Goal: Task Accomplishment & Management: Manage account settings

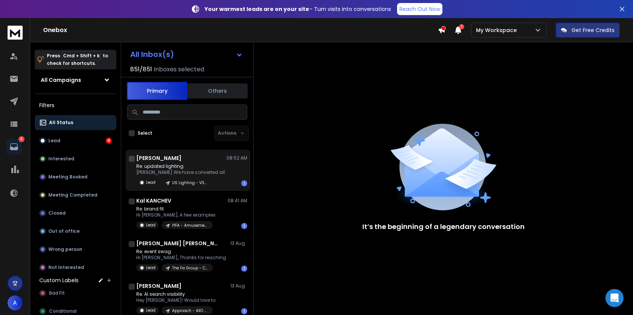
click at [200, 168] on p "Re: updated lighting" at bounding box center [180, 166] width 89 height 6
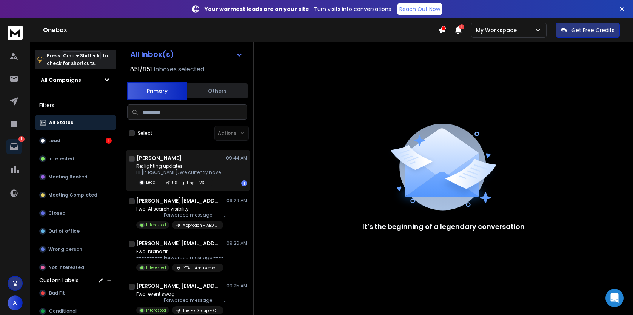
click at [180, 173] on p "Hi [PERSON_NAME], We currently have" at bounding box center [178, 172] width 85 height 6
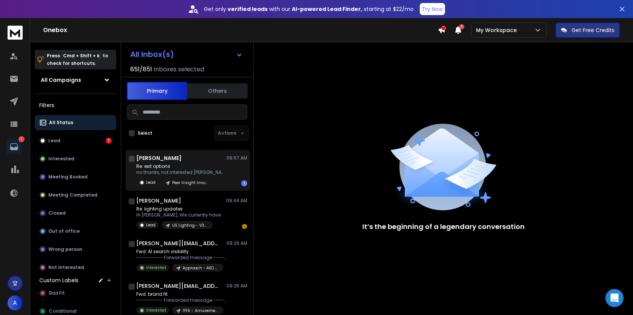
click at [209, 174] on p "no thanks, not interested [PERSON_NAME]" at bounding box center [181, 172] width 91 height 6
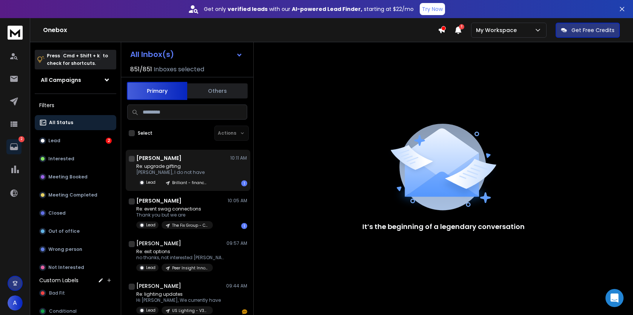
click at [187, 167] on p "Re: upgrade gifting" at bounding box center [174, 166] width 77 height 6
click at [216, 164] on div "Re: brand fit No thanks On Wed, Aug Lead IYFA - Amusement Parks and Venues - La…" at bounding box center [191, 174] width 111 height 23
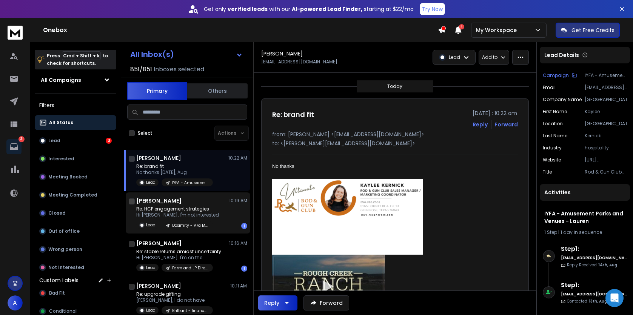
click at [189, 215] on p "Hi [PERSON_NAME], I'm not interested" at bounding box center [177, 215] width 83 height 6
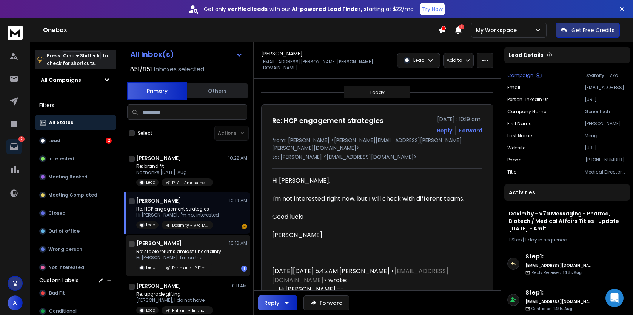
click at [185, 254] on p "Re: stable returns amidst uncertainty" at bounding box center [178, 252] width 85 height 6
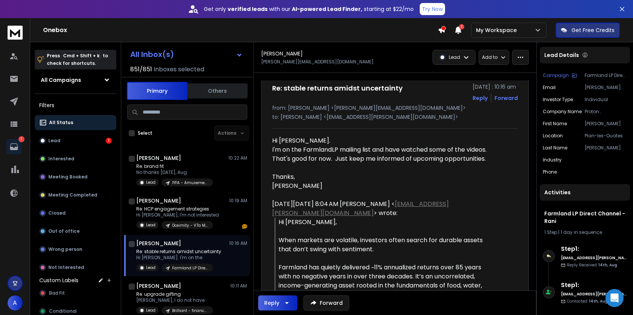
scroll to position [23, 0]
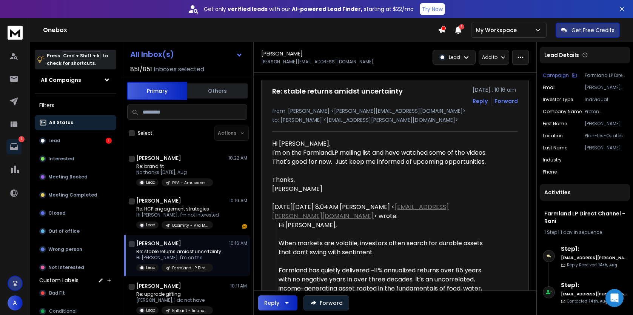
click at [326, 306] on button "Forward" at bounding box center [326, 302] width 46 height 15
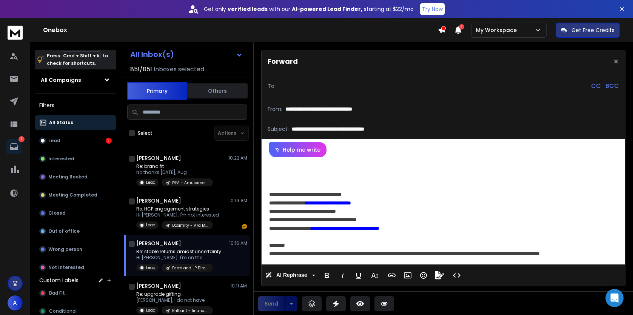
click at [292, 83] on input at bounding box center [304, 86] width 53 height 14
type input "**********"
click at [296, 175] on div at bounding box center [443, 177] width 348 height 8
click at [274, 304] on button "Send" at bounding box center [271, 303] width 26 height 15
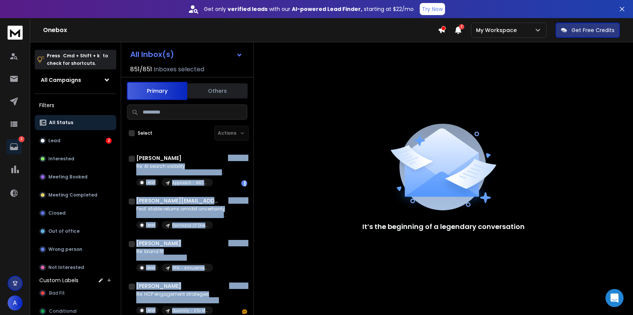
drag, startPoint x: 253, startPoint y: 153, endPoint x: 254, endPoint y: 158, distance: 5.1
click at [254, 160] on div "All Inbox(s) 851 / 851 Inboxes selected Primary Others Select Actions Juan Niño…" at bounding box center [377, 199] width 512 height 315
click at [271, 148] on div "It’s the beginning of a legendary conversation" at bounding box center [443, 176] width 379 height 268
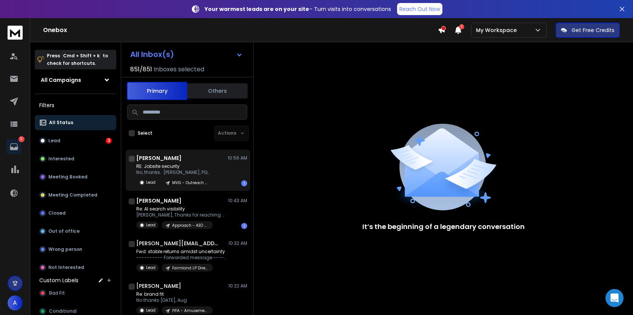
click at [188, 168] on p "RE: Jobsite security" at bounding box center [174, 166] width 77 height 6
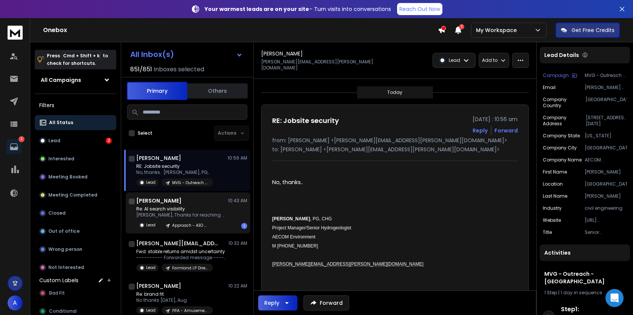
click at [178, 207] on p "Re: AI search visibility" at bounding box center [181, 209] width 91 height 6
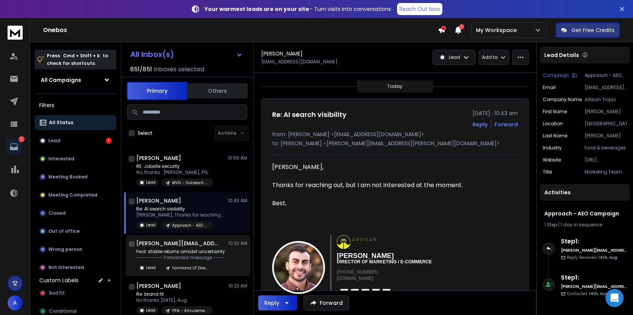
click at [167, 252] on p "Fwd: stable returns amidst uncertainty" at bounding box center [181, 252] width 91 height 6
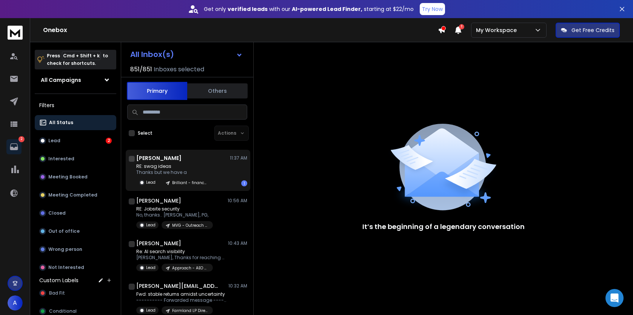
click at [176, 166] on p "RE: swag ideas" at bounding box center [174, 166] width 77 height 6
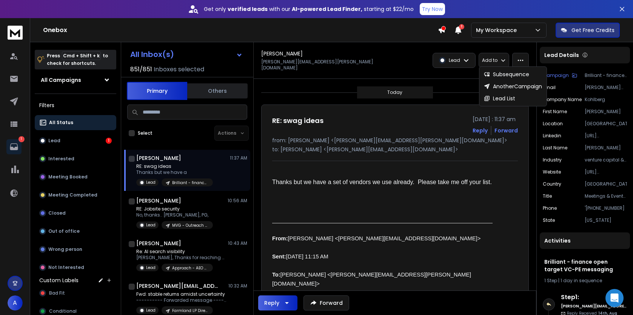
click at [495, 59] on p "Add to" at bounding box center [489, 60] width 15 height 6
click at [510, 30] on p "My Workspace" at bounding box center [498, 30] width 44 height 8
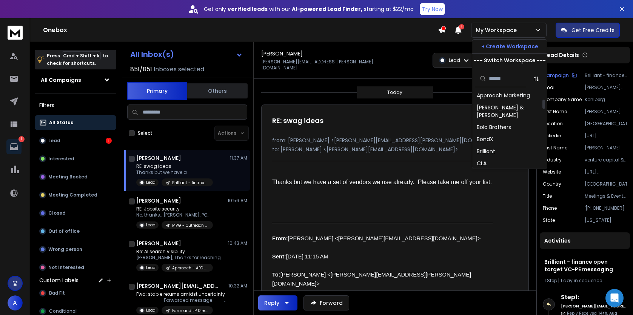
scroll to position [66, 0]
drag, startPoint x: 544, startPoint y: 98, endPoint x: 544, endPoint y: 106, distance: 7.9
click at [544, 106] on div at bounding box center [543, 104] width 3 height 9
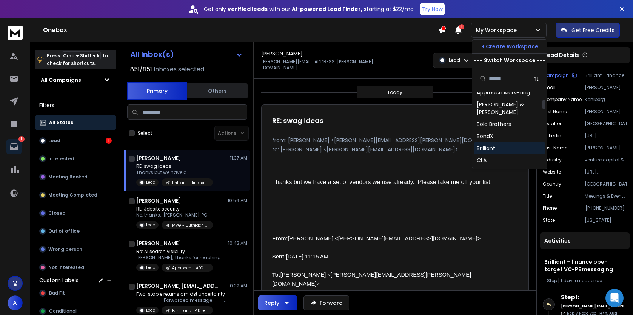
click at [502, 142] on div "Brilliant" at bounding box center [509, 148] width 72 height 12
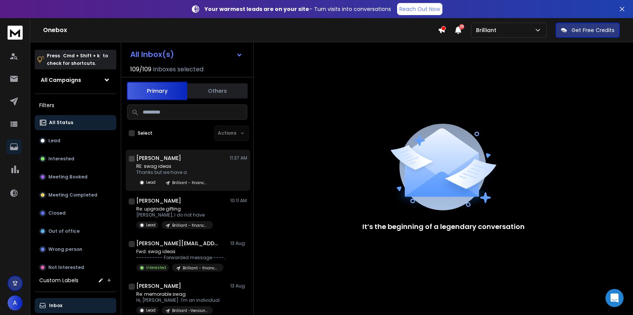
click at [198, 170] on p "Thanks but we have a" at bounding box center [174, 172] width 77 height 6
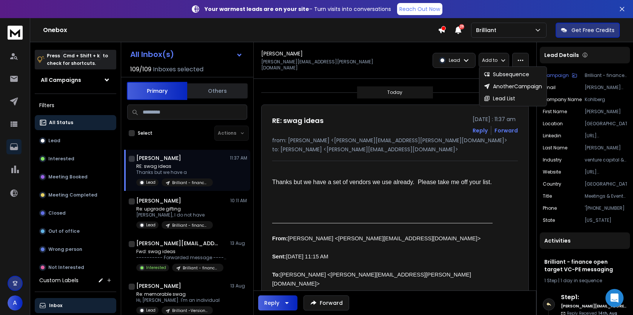
click at [501, 58] on icon at bounding box center [502, 60] width 5 height 5
click at [521, 57] on icon "button" at bounding box center [520, 60] width 7 height 7
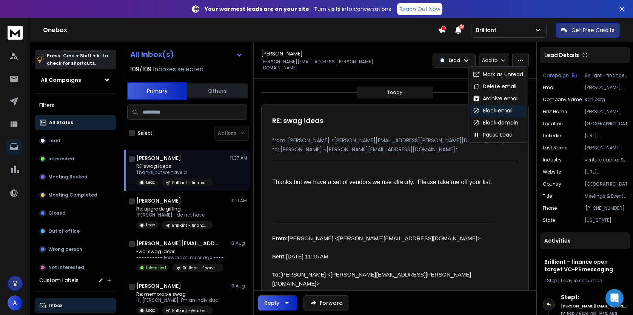
click at [513, 110] on div "Block email" at bounding box center [498, 111] width 56 height 12
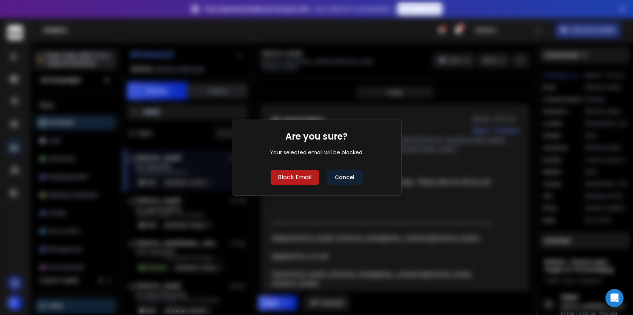
click at [289, 177] on button "Block Email" at bounding box center [295, 177] width 48 height 15
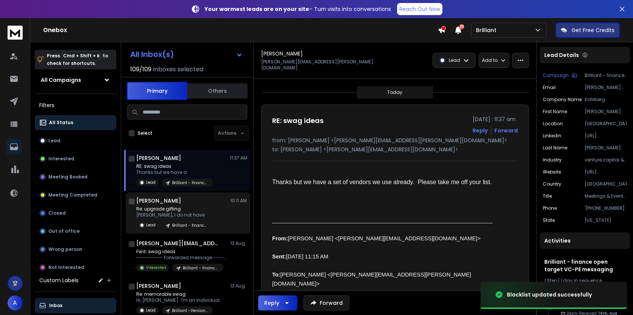
click at [208, 213] on p "[PERSON_NAME], I do not have" at bounding box center [174, 215] width 77 height 6
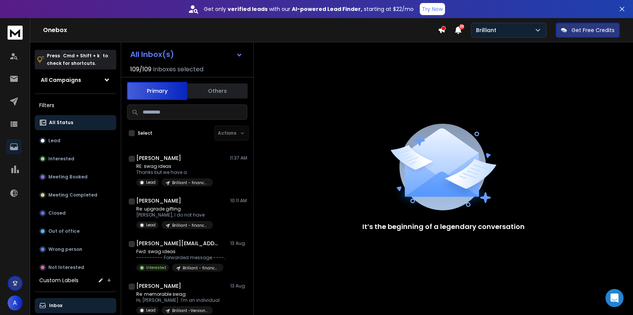
click at [502, 28] on div "Brilliant" at bounding box center [509, 30] width 66 height 8
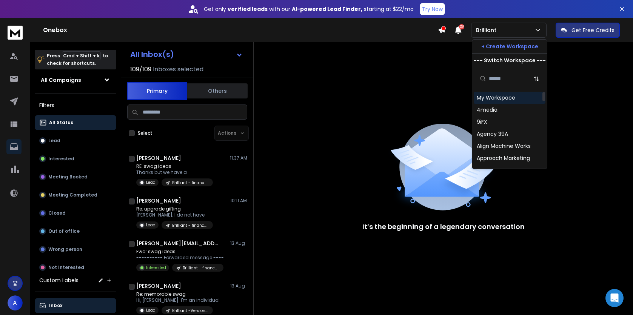
click at [487, 95] on div "My Workspace" at bounding box center [495, 98] width 38 height 8
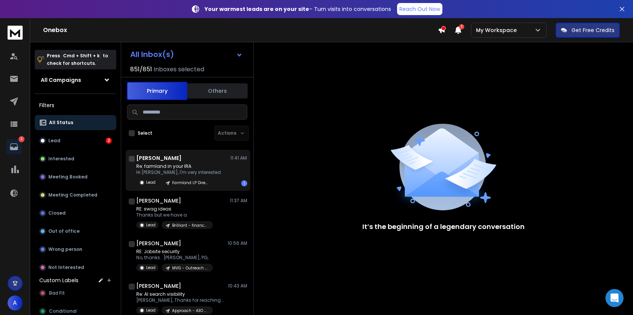
click at [209, 164] on p "Re: farmland in your IRA" at bounding box center [179, 166] width 86 height 6
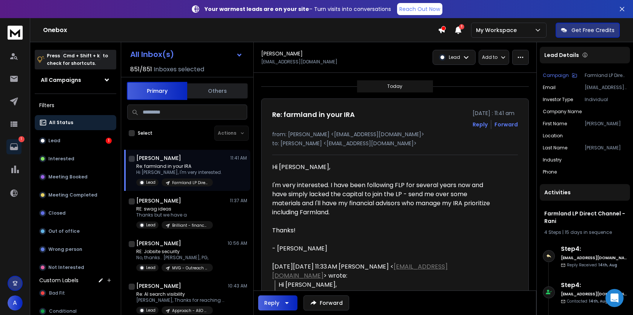
click at [452, 57] on p "Lead" at bounding box center [454, 57] width 11 height 6
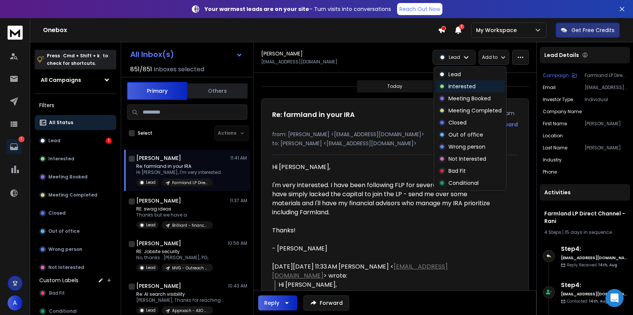
click at [465, 85] on p "Interested" at bounding box center [461, 87] width 27 height 8
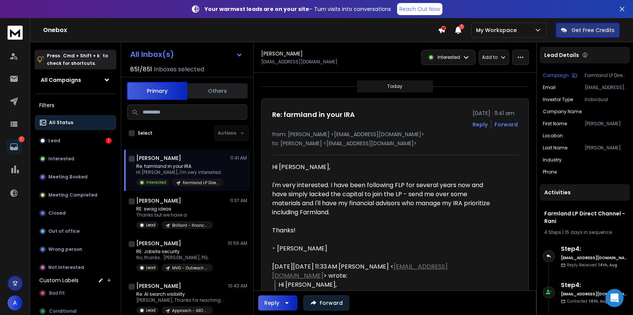
click at [326, 305] on button "Forward" at bounding box center [326, 302] width 46 height 15
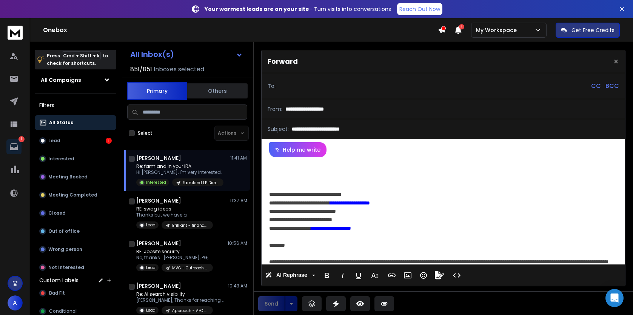
click at [306, 83] on input at bounding box center [304, 86] width 53 height 14
type input "**********"
click at [298, 170] on div at bounding box center [443, 169] width 348 height 8
click at [278, 303] on button "Send" at bounding box center [271, 303] width 26 height 15
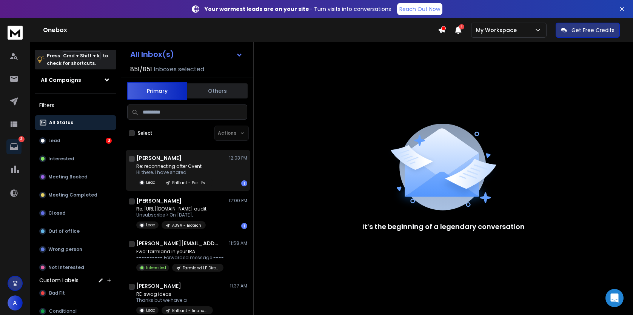
click at [202, 169] on p "Hi there, I have shared" at bounding box center [174, 172] width 77 height 6
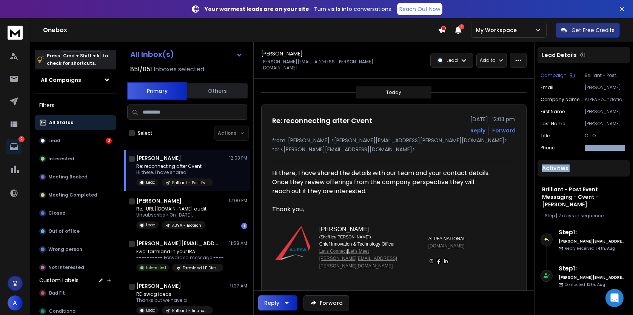
drag, startPoint x: 536, startPoint y: 154, endPoint x: 536, endPoint y: 184, distance: 30.6
click at [536, 184] on div "Lead Details Campaign Brilliant - Post Event Messaging - Cvent - [PERSON_NAME] …" at bounding box center [583, 199] width 99 height 315
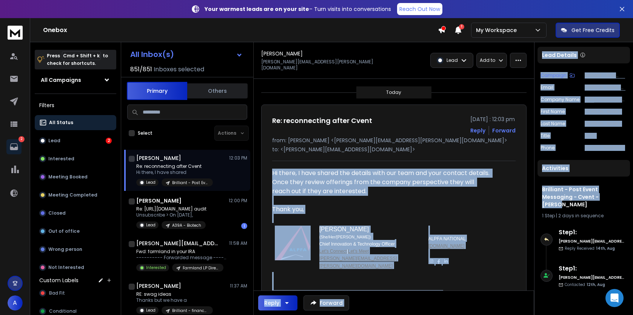
drag, startPoint x: 533, startPoint y: 175, endPoint x: 536, endPoint y: 203, distance: 27.4
click at [536, 203] on div "All Inbox(s) 851 / 851 Inboxes selected Primary Others Select Actions [PERSON_N…" at bounding box center [377, 199] width 512 height 315
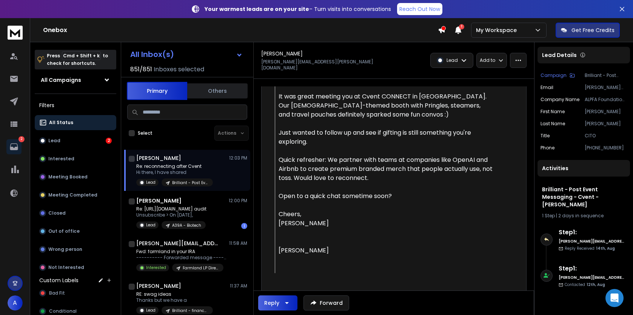
scroll to position [235, 0]
click at [334, 308] on button "Forward" at bounding box center [326, 302] width 46 height 15
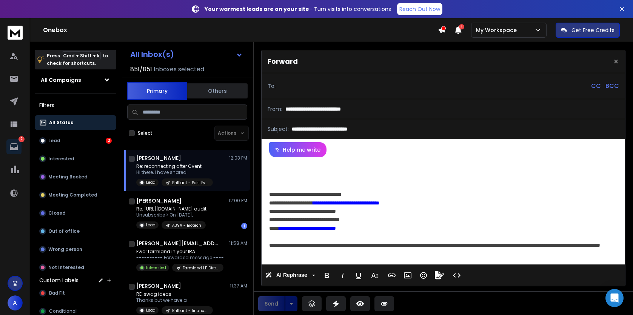
click at [314, 87] on input at bounding box center [304, 86] width 53 height 14
type input "**********"
click at [289, 174] on div at bounding box center [443, 177] width 348 height 8
click at [268, 302] on button "Send" at bounding box center [271, 303] width 26 height 15
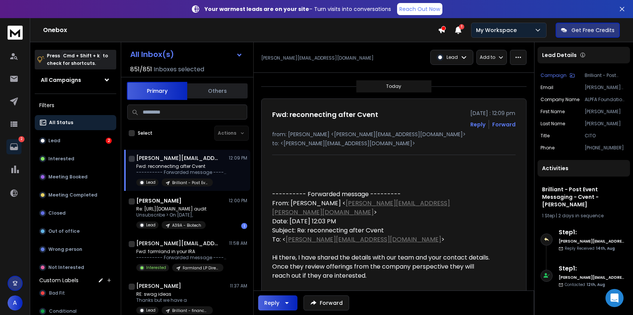
click at [529, 30] on div "My Workspace" at bounding box center [509, 30] width 66 height 8
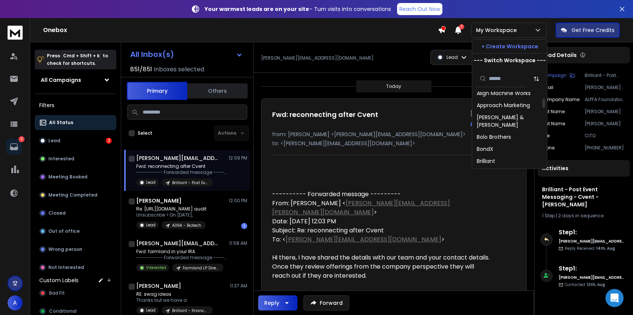
scroll to position [55, 0]
drag, startPoint x: 543, startPoint y: 97, endPoint x: 544, endPoint y: 103, distance: 7.0
click at [544, 103] on div at bounding box center [543, 103] width 3 height 9
click at [493, 155] on div "Brilliant" at bounding box center [485, 159] width 18 height 8
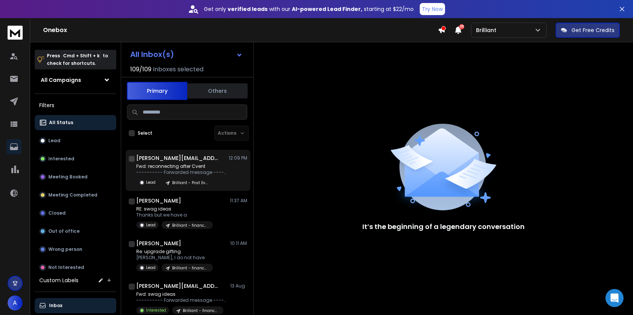
click at [191, 172] on p "---------- Forwarded message --------- From: Esperanza" at bounding box center [181, 172] width 91 height 6
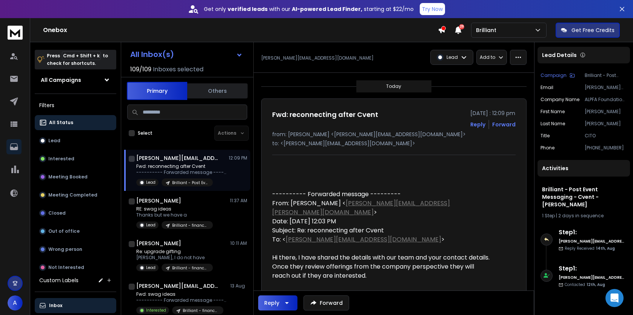
click at [602, 86] on p "esperanza.perez@national.alpfa.org" at bounding box center [605, 88] width 42 height 6
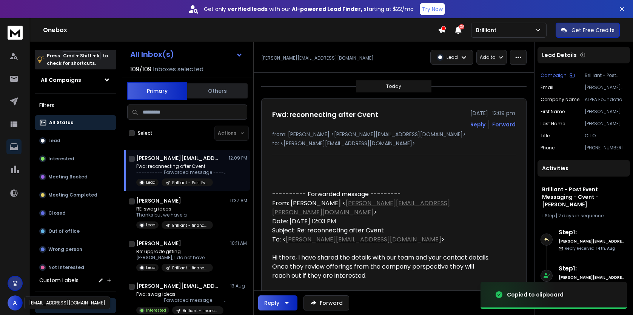
click at [18, 304] on span "A" at bounding box center [15, 302] width 15 height 15
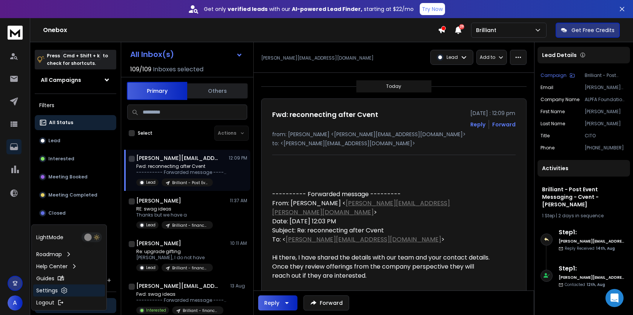
click at [71, 292] on div "Settings" at bounding box center [69, 290] width 72 height 12
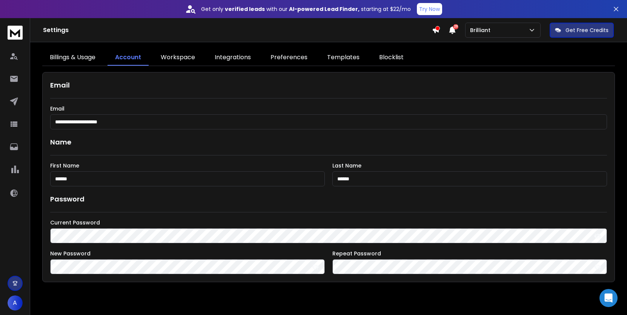
click at [400, 58] on link "Blocklist" at bounding box center [392, 58] width 40 height 16
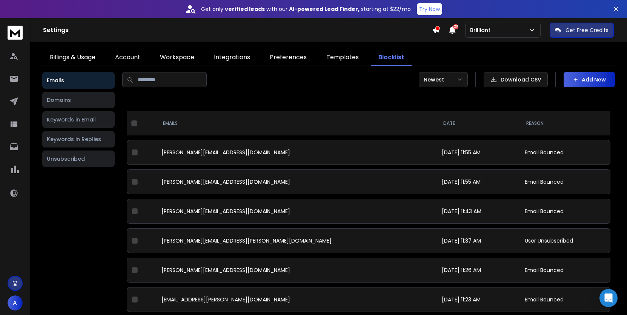
click at [575, 80] on icon at bounding box center [576, 80] width 6 height 6
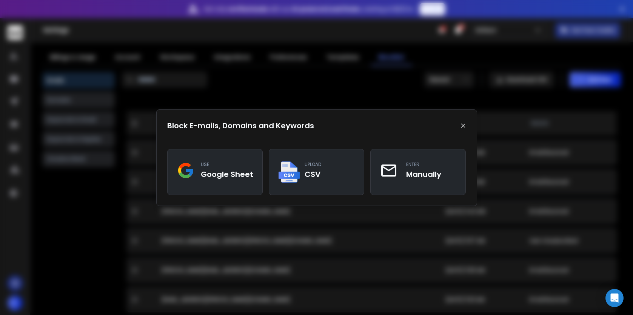
click at [397, 174] on icon at bounding box center [389, 170] width 18 height 18
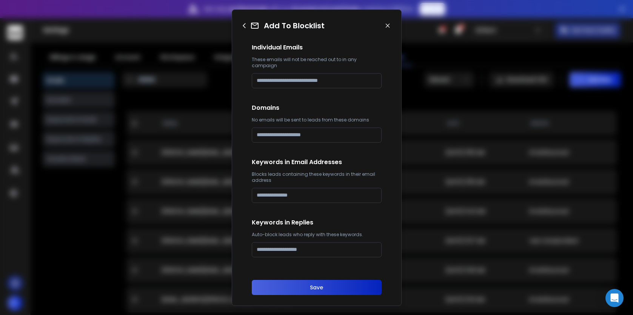
paste input "**********"
type input "**********"
click at [321, 288] on button "Save" at bounding box center [317, 287] width 130 height 15
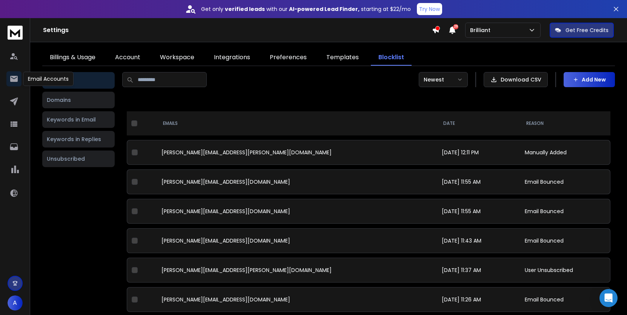
click at [12, 80] on icon at bounding box center [14, 79] width 8 height 6
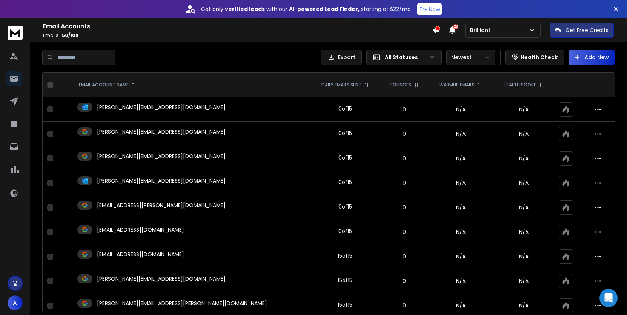
click at [52, 111] on button "button" at bounding box center [50, 109] width 6 height 6
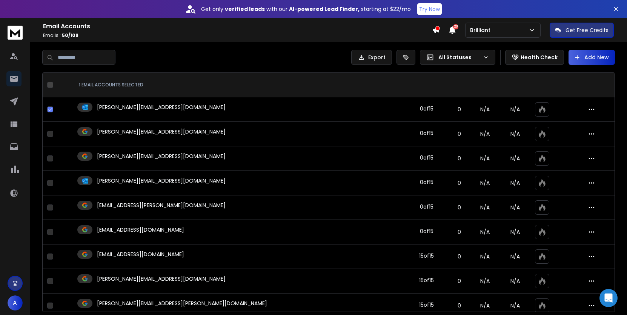
click at [52, 132] on button "button" at bounding box center [50, 134] width 6 height 6
click at [50, 158] on button "button" at bounding box center [50, 158] width 6 height 6
click at [50, 182] on button "button" at bounding box center [50, 183] width 6 height 6
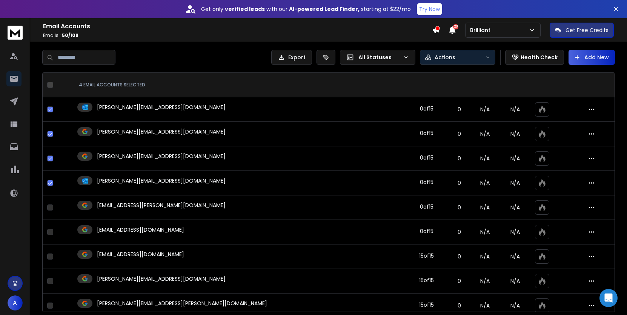
click at [432, 55] on icon "button" at bounding box center [428, 57] width 7 height 7
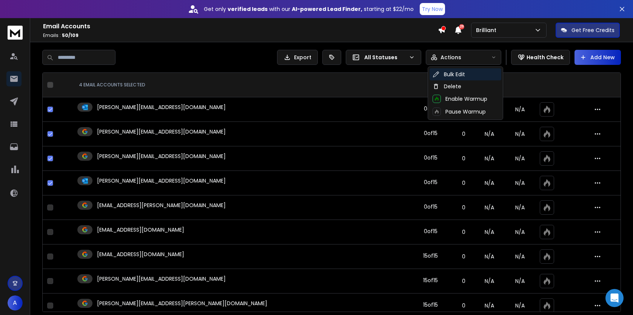
click at [442, 71] on div "Bulk Edit" at bounding box center [448, 75] width 32 height 8
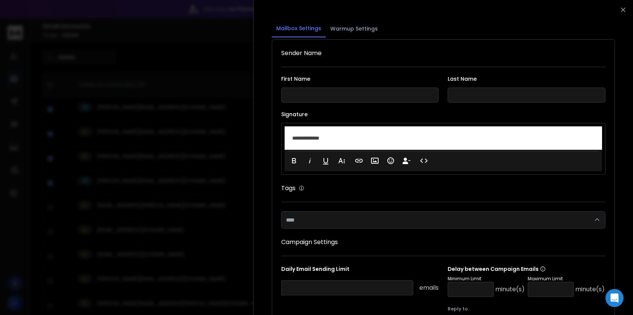
click at [305, 130] on div "**********" at bounding box center [442, 137] width 317 height 23
click at [322, 131] on div "**********" at bounding box center [442, 137] width 317 height 23
click at [314, 136] on div "**********" at bounding box center [442, 138] width 300 height 8
click at [329, 140] on div "**********" at bounding box center [442, 138] width 300 height 8
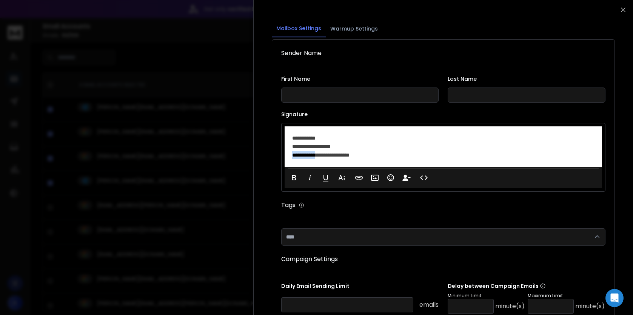
drag, startPoint x: 320, startPoint y: 156, endPoint x: 289, endPoint y: 156, distance: 31.7
click at [289, 156] on div "**********" at bounding box center [442, 146] width 317 height 40
click at [346, 153] on div "**********" at bounding box center [442, 146] width 300 height 25
drag, startPoint x: 338, startPoint y: 138, endPoint x: 288, endPoint y: 136, distance: 50.2
click at [288, 136] on div "**********" at bounding box center [442, 146] width 317 height 40
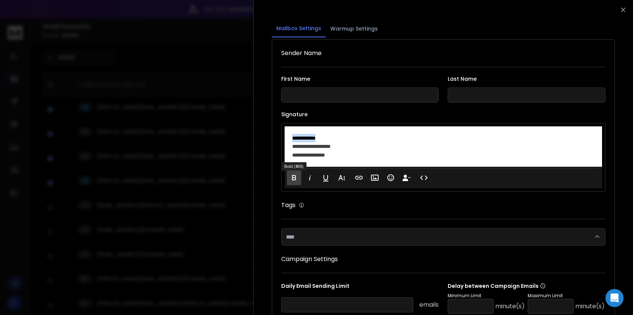
click at [294, 176] on icon "button" at bounding box center [293, 177] width 9 height 9
click at [337, 155] on div "**********" at bounding box center [442, 146] width 300 height 25
drag, startPoint x: 630, startPoint y: 157, endPoint x: 630, endPoint y: 161, distance: 4.2
click at [630, 161] on div "**********" at bounding box center [443, 157] width 380 height 315
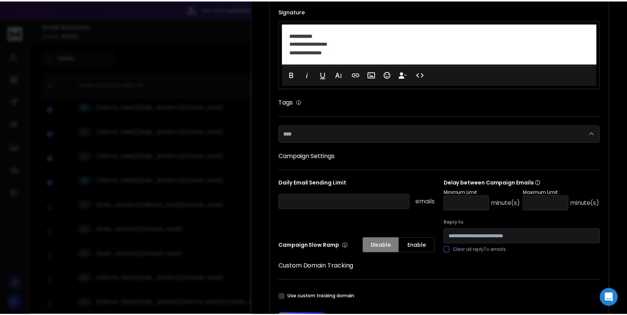
scroll to position [148, 0]
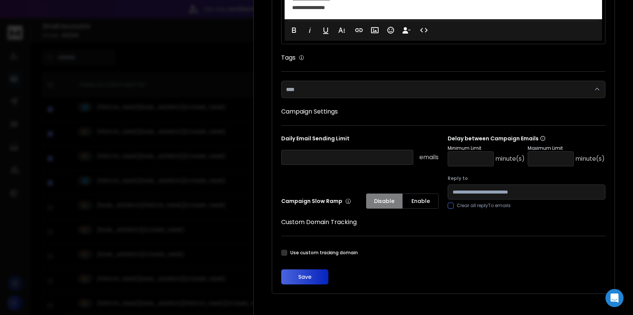
click at [317, 282] on button "Save" at bounding box center [304, 276] width 47 height 15
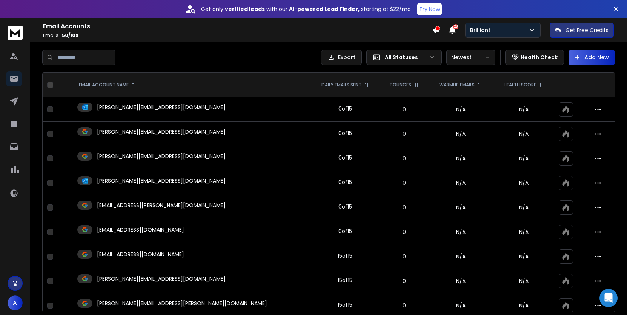
click at [498, 31] on div "Brilliant" at bounding box center [503, 30] width 66 height 8
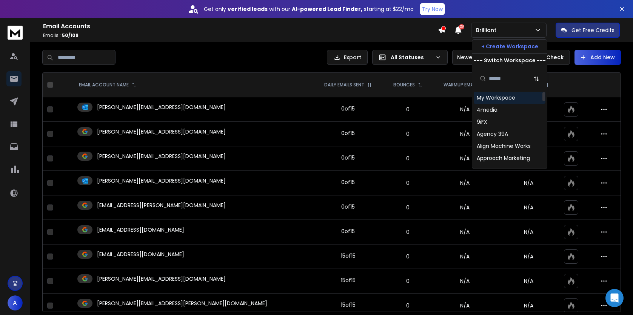
click at [499, 97] on div "My Workspace" at bounding box center [495, 98] width 38 height 8
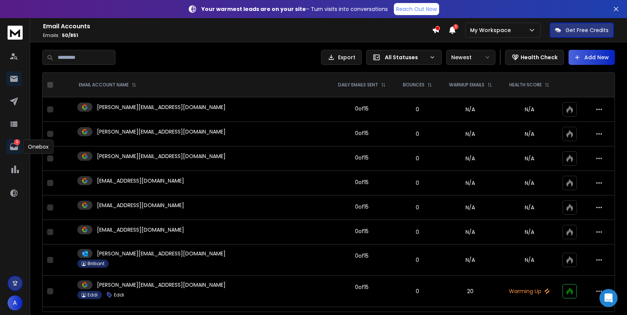
click at [16, 143] on p "2" at bounding box center [17, 142] width 6 height 6
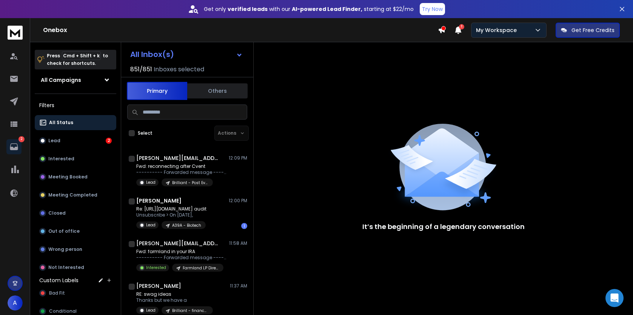
click at [519, 32] on div "My Workspace" at bounding box center [509, 30] width 66 height 8
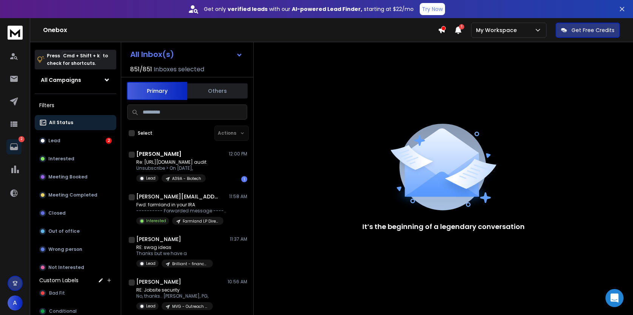
scroll to position [83, 0]
